Goal: Communication & Community: Answer question/provide support

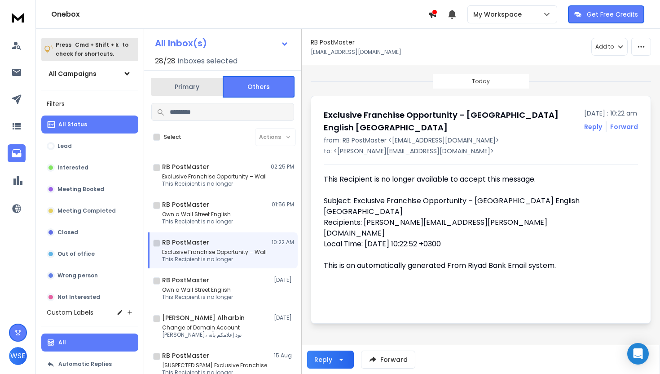
click at [194, 92] on button "Primary" at bounding box center [187, 87] width 72 height 20
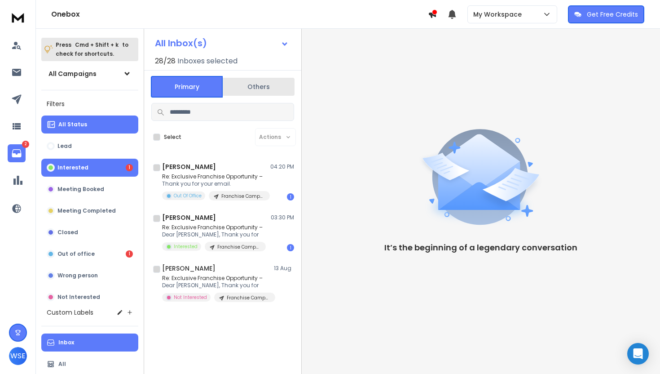
click at [102, 169] on button "Interested 1" at bounding box center [89, 168] width 97 height 18
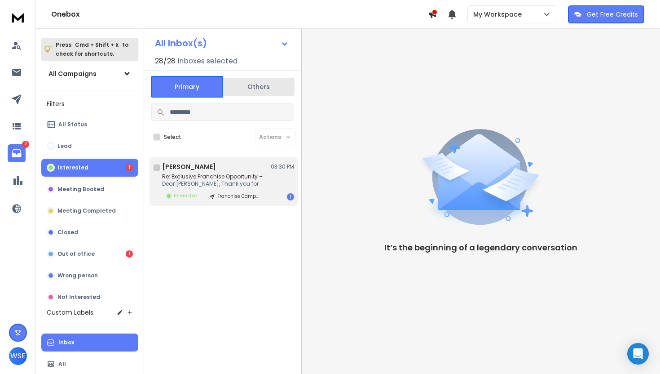
click at [206, 172] on div "[PERSON_NAME] 03:30 PM Re: Exclusive Franchise Opportunity – Dear [PERSON_NAME]…" at bounding box center [228, 181] width 132 height 38
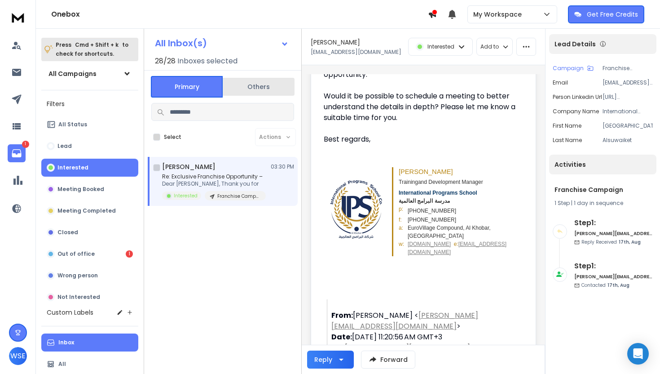
scroll to position [173, 0]
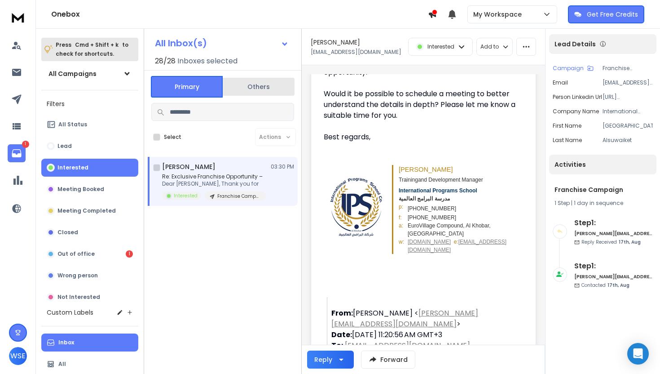
click at [420, 239] on link "[DOMAIN_NAME]" at bounding box center [429, 242] width 43 height 6
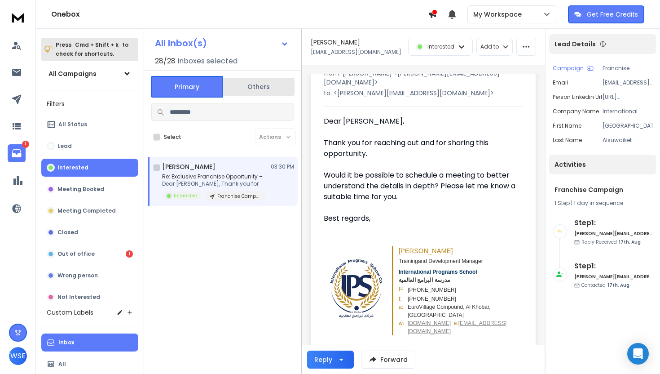
scroll to position [139, 0]
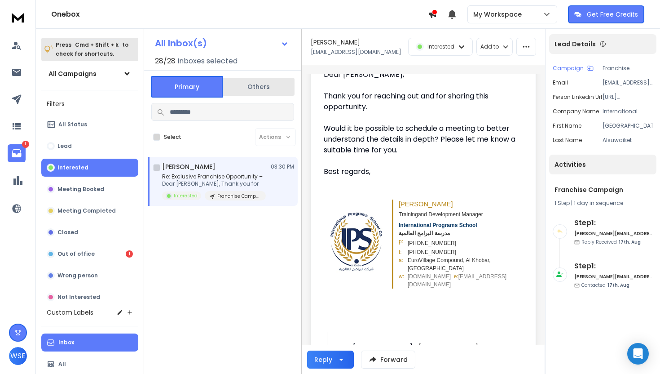
click at [340, 358] on icon "button" at bounding box center [341, 359] width 4 height 2
click at [339, 356] on icon "button" at bounding box center [341, 359] width 11 height 11
click at [345, 338] on p "Reply All" at bounding box center [334, 336] width 25 height 9
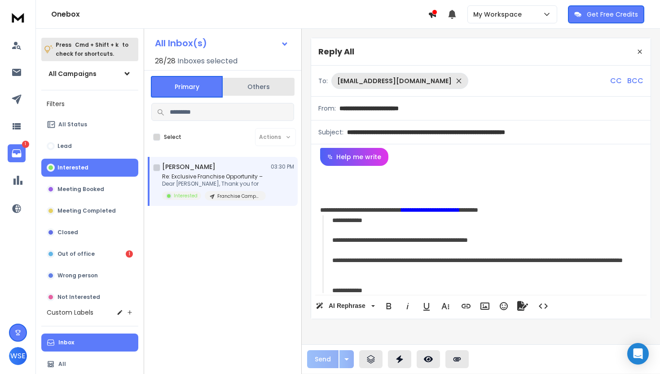
click at [347, 152] on button "Help me write" at bounding box center [354, 157] width 68 height 18
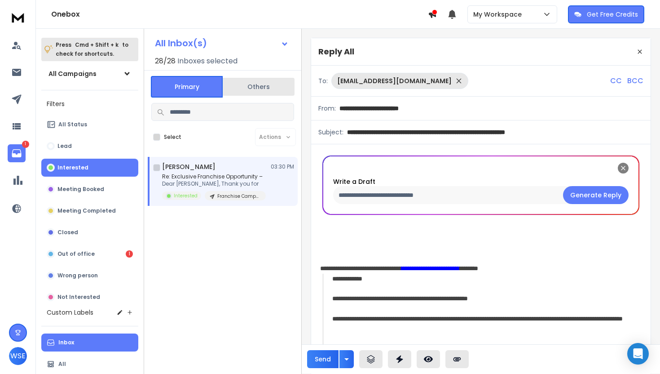
click at [624, 169] on div at bounding box center [623, 168] width 11 height 11
click at [620, 168] on icon at bounding box center [623, 167] width 7 height 7
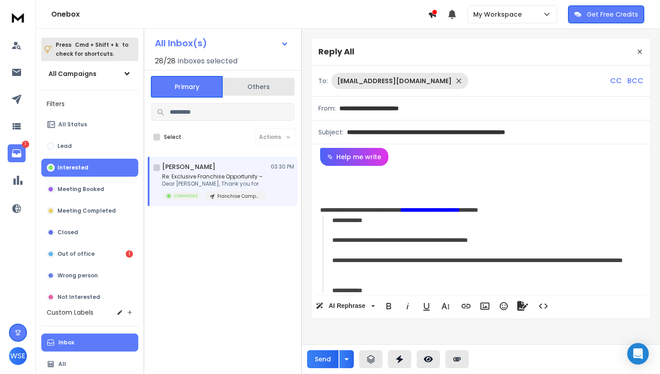
click at [375, 187] on div at bounding box center [481, 190] width 322 height 10
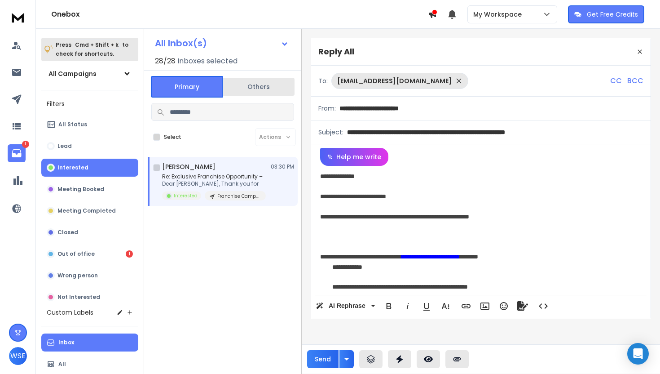
scroll to position [3, 0]
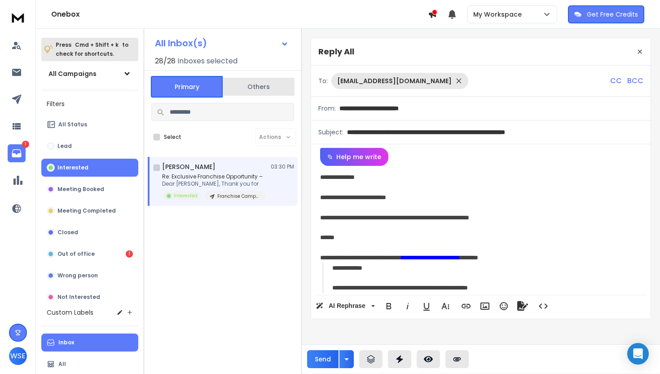
click at [613, 80] on p "CC" at bounding box center [616, 80] width 12 height 11
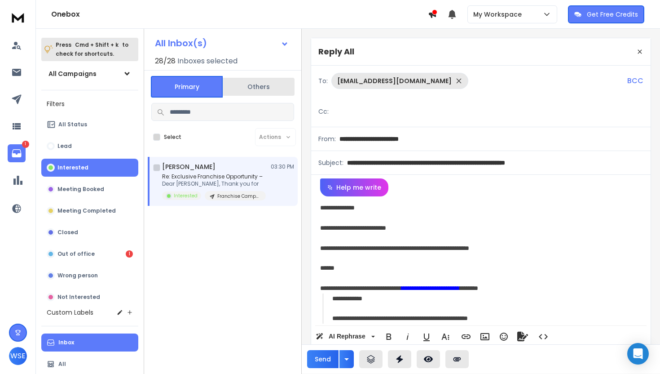
type input "*"
type input "**********"
click at [477, 188] on div "Help me write" at bounding box center [481, 186] width 340 height 23
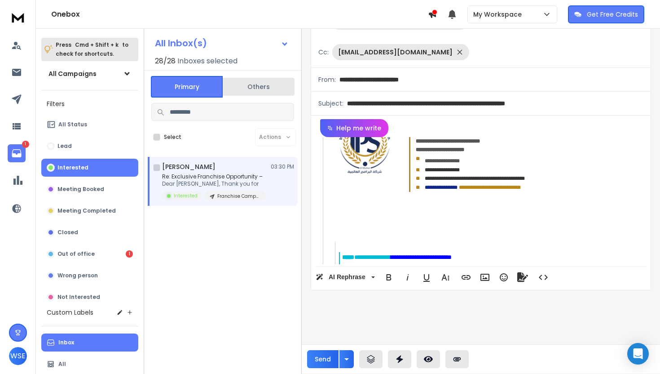
scroll to position [29, 0]
copy link "**********"
drag, startPoint x: 488, startPoint y: 189, endPoint x: 451, endPoint y: 189, distance: 36.8
click at [451, 189] on link "**********" at bounding box center [441, 187] width 33 height 5
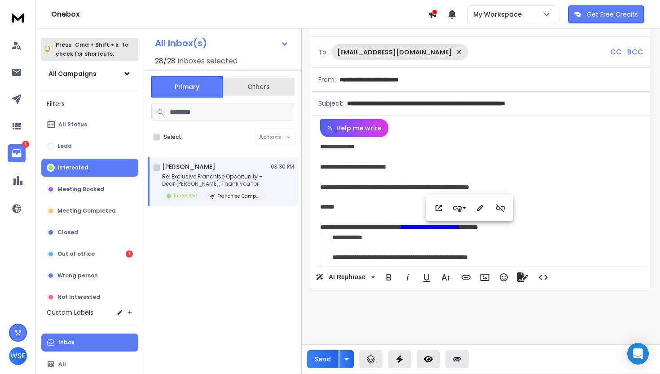
scroll to position [0, 0]
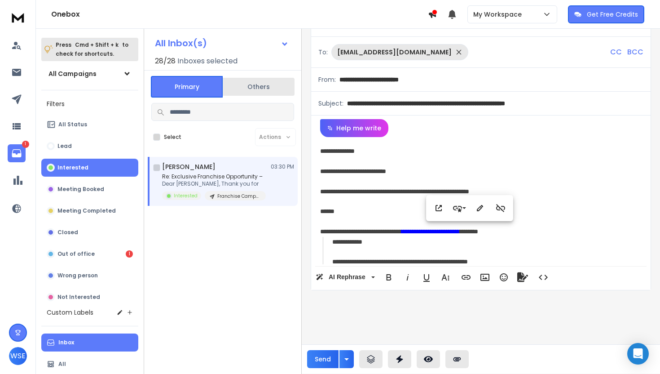
click at [372, 212] on div "******" at bounding box center [479, 211] width 319 height 10
click at [412, 192] on div "**********" at bounding box center [479, 191] width 319 height 10
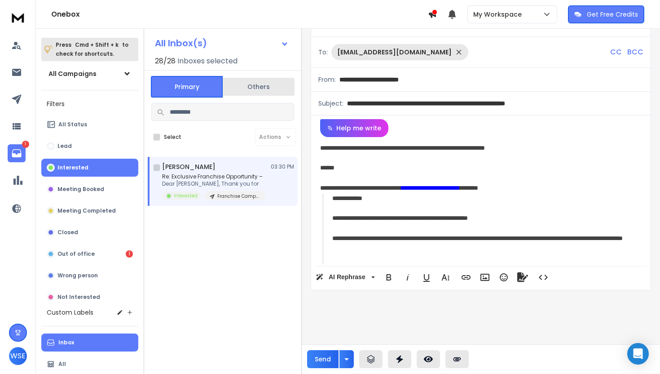
scroll to position [45, 0]
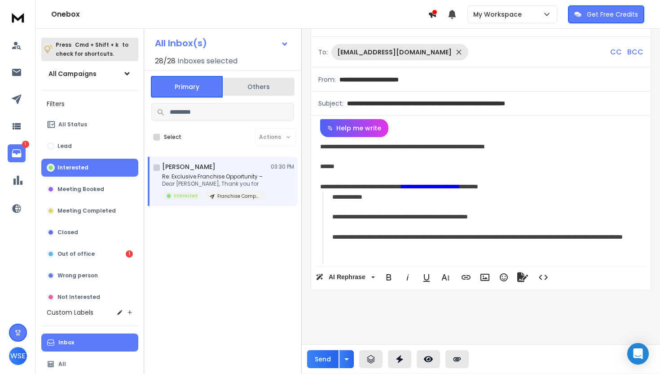
click at [345, 168] on div "******" at bounding box center [479, 166] width 319 height 10
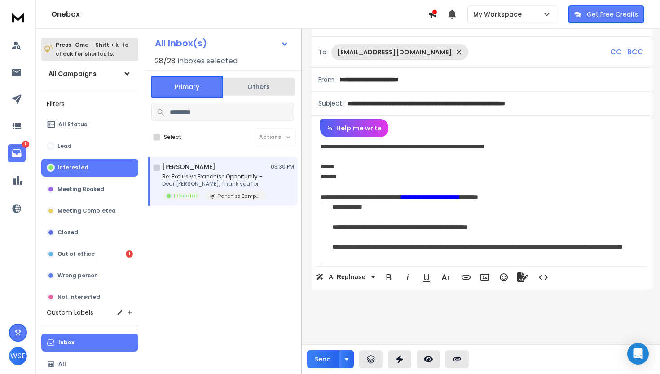
click at [322, 356] on button "Send" at bounding box center [322, 359] width 31 height 18
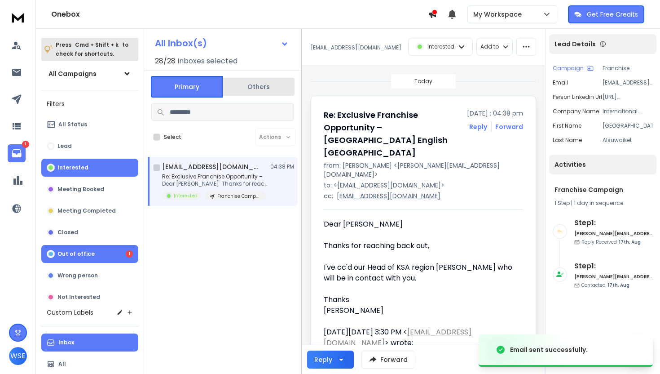
click at [97, 252] on button "Out of office 1" at bounding box center [89, 254] width 97 height 18
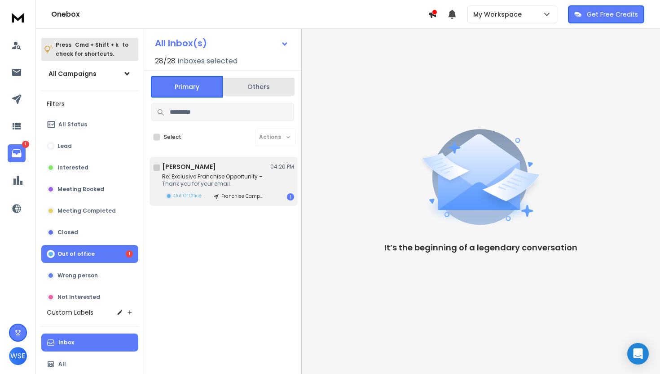
click at [182, 180] on p "Re: Exclusive Franchise Opportunity –" at bounding box center [216, 176] width 108 height 7
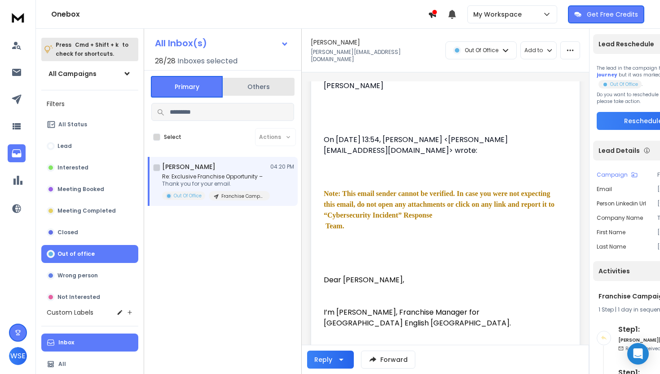
scroll to position [0, 0]
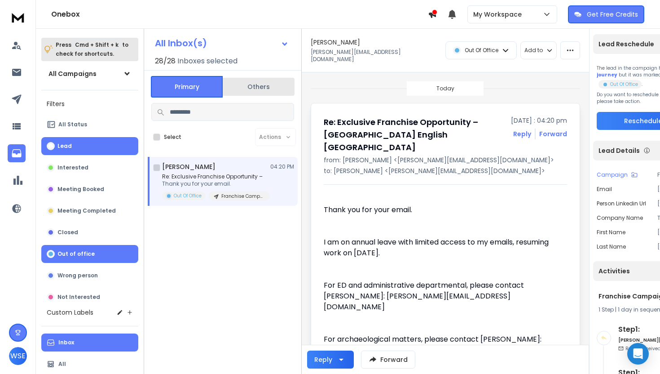
click at [84, 146] on button "Lead" at bounding box center [89, 146] width 97 height 18
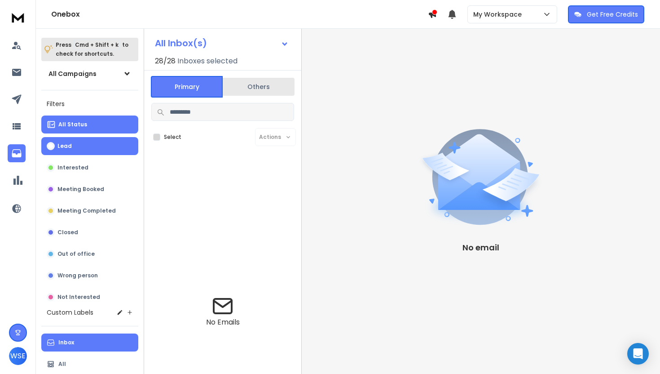
click at [87, 127] on button "All Status" at bounding box center [89, 124] width 97 height 18
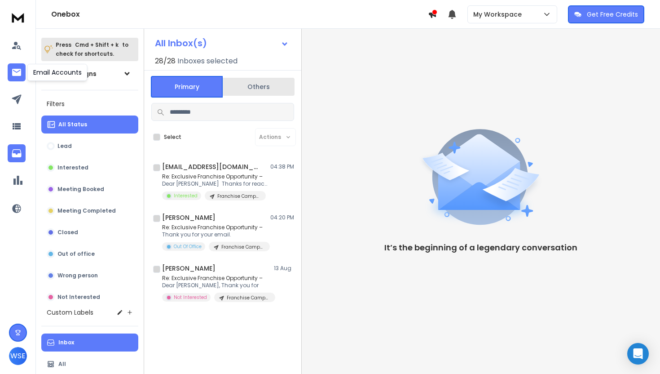
click at [13, 74] on icon at bounding box center [16, 72] width 9 height 7
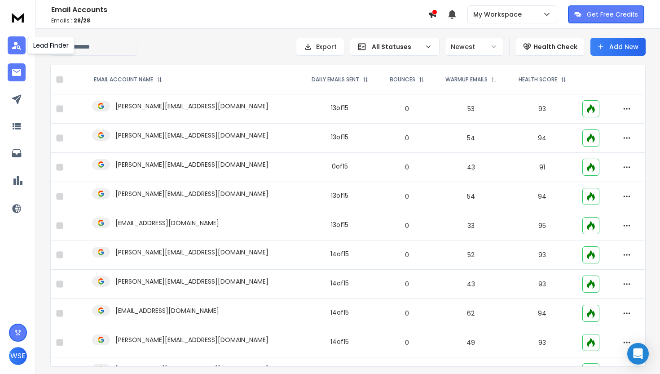
click at [17, 49] on icon at bounding box center [16, 45] width 11 height 11
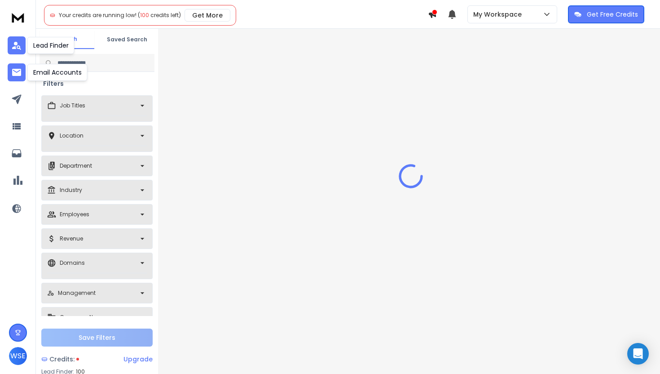
click at [16, 79] on link at bounding box center [17, 72] width 18 height 18
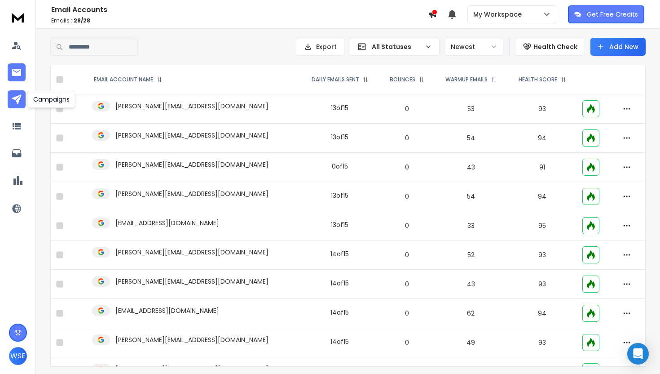
click at [17, 97] on icon at bounding box center [16, 98] width 9 height 9
